Goal: Task Accomplishment & Management: Use online tool/utility

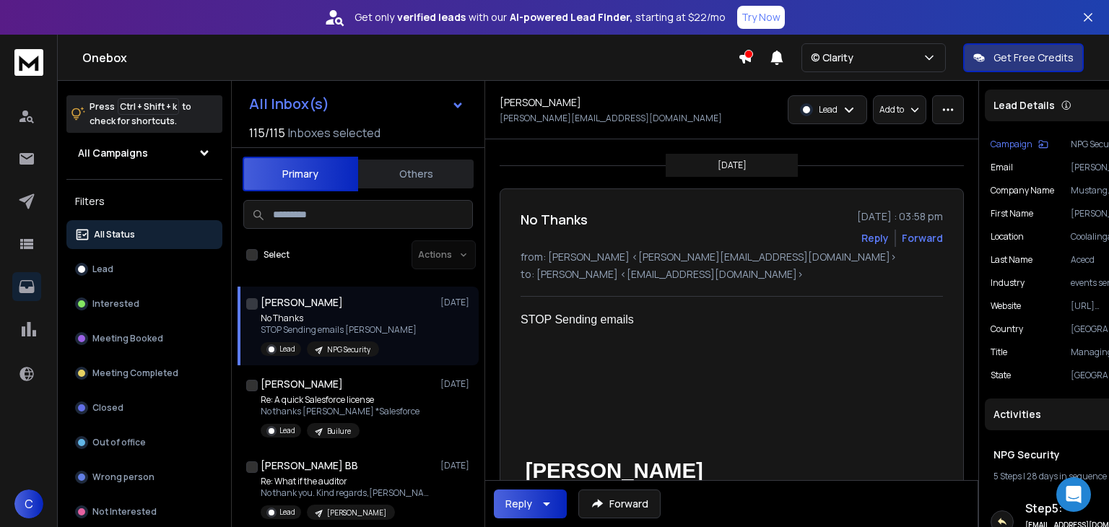
scroll to position [217, 0]
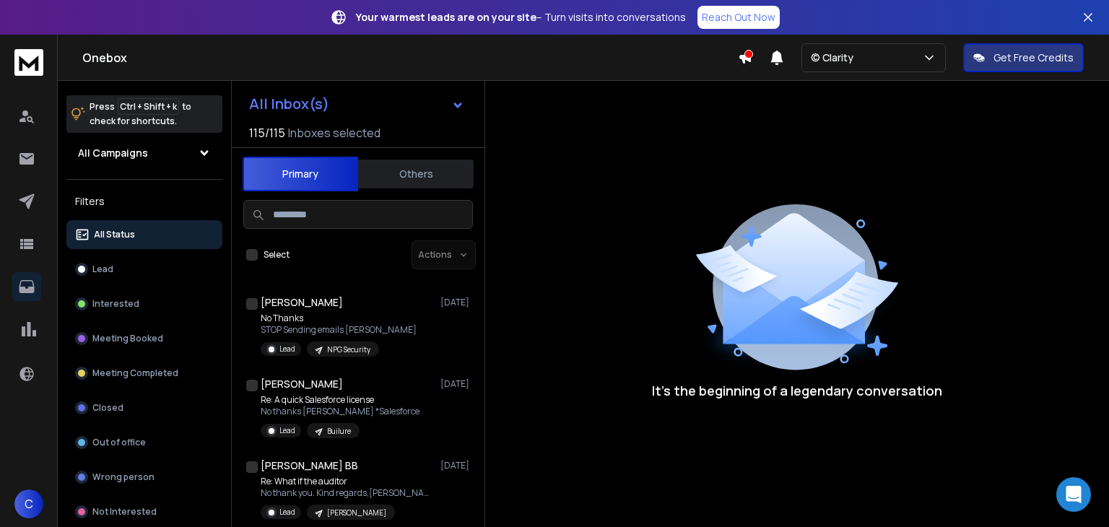
drag, startPoint x: 327, startPoint y: 331, endPoint x: 399, endPoint y: 330, distance: 72.2
click at [327, 331] on p "STOP Sending emails [PERSON_NAME]" at bounding box center [339, 330] width 156 height 12
